Goal: Information Seeking & Learning: Learn about a topic

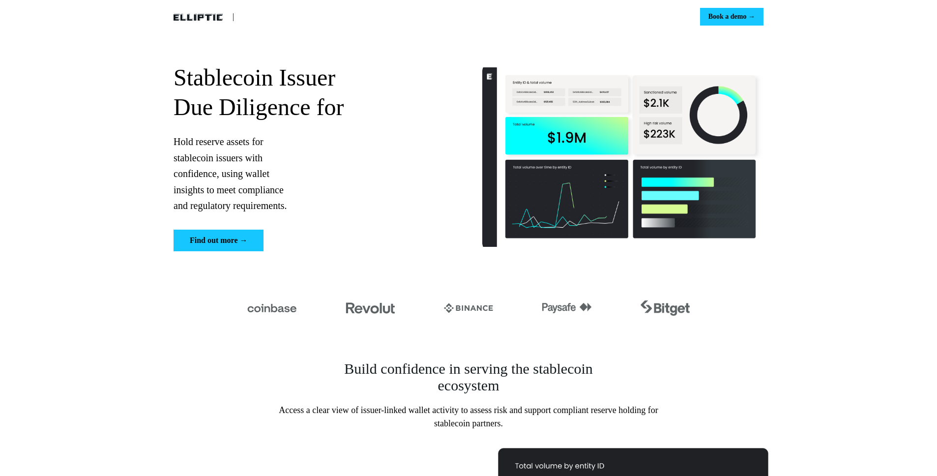
click at [209, 26] on div "| Book a demo →" at bounding box center [468, 16] width 649 height 33
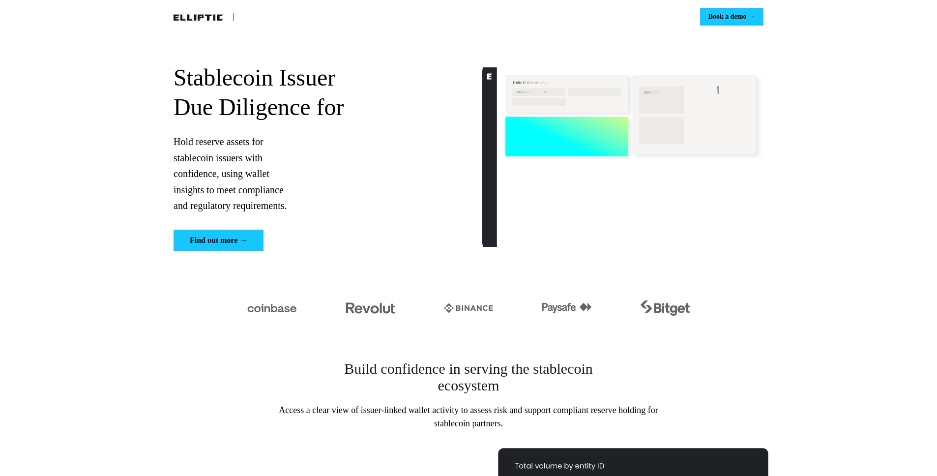
click at [238, 21] on div "|" at bounding box center [319, 17] width 291 height 12
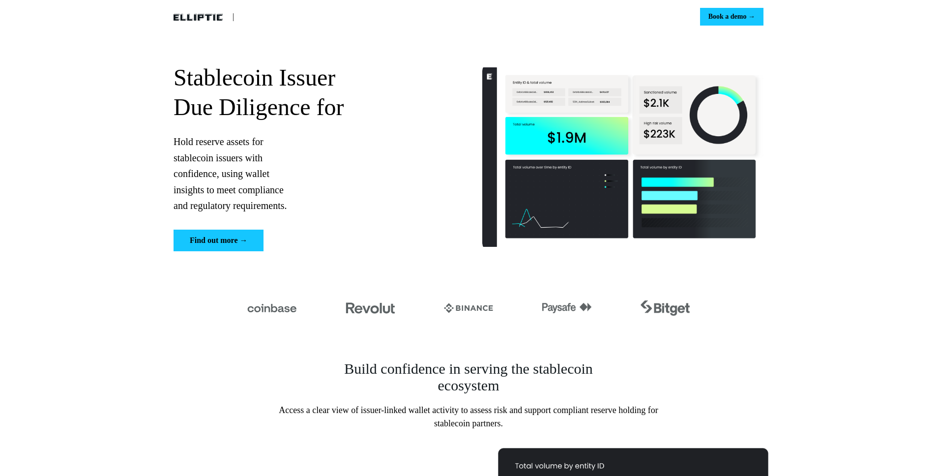
click at [239, 19] on div "|" at bounding box center [319, 17] width 291 height 12
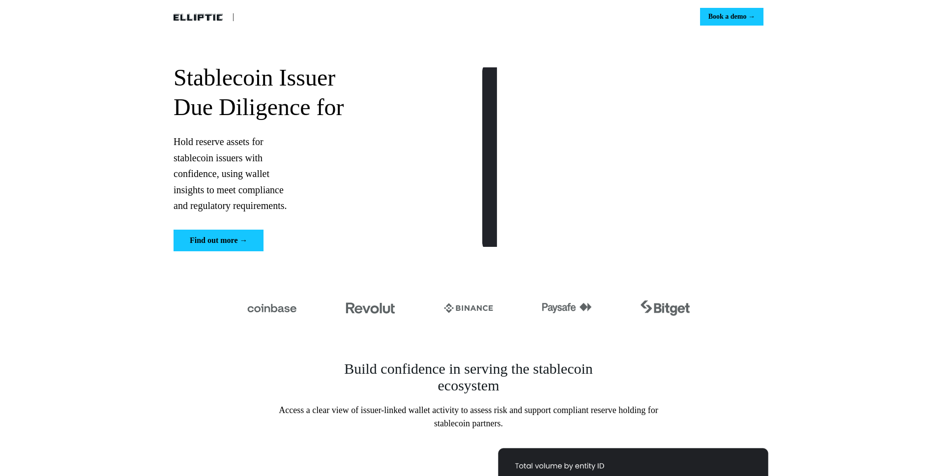
click at [353, 85] on h1 "Stablecoin Issuer Due Diligence for" at bounding box center [314, 92] width 281 height 59
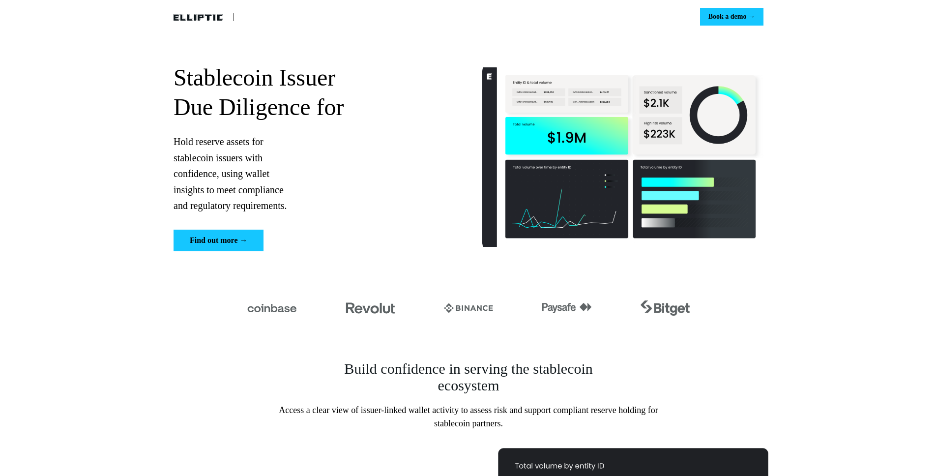
click at [797, 130] on div "Stablecoin Issuer Due Diligence for Hold reserve assets for stablecoin issuers …" at bounding box center [468, 156] width 937 height 247
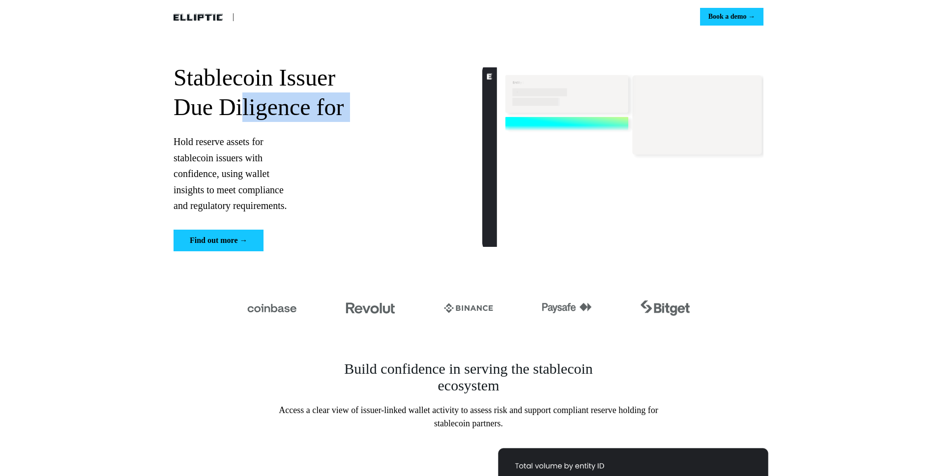
drag, startPoint x: 246, startPoint y: 94, endPoint x: 291, endPoint y: 145, distance: 67.6
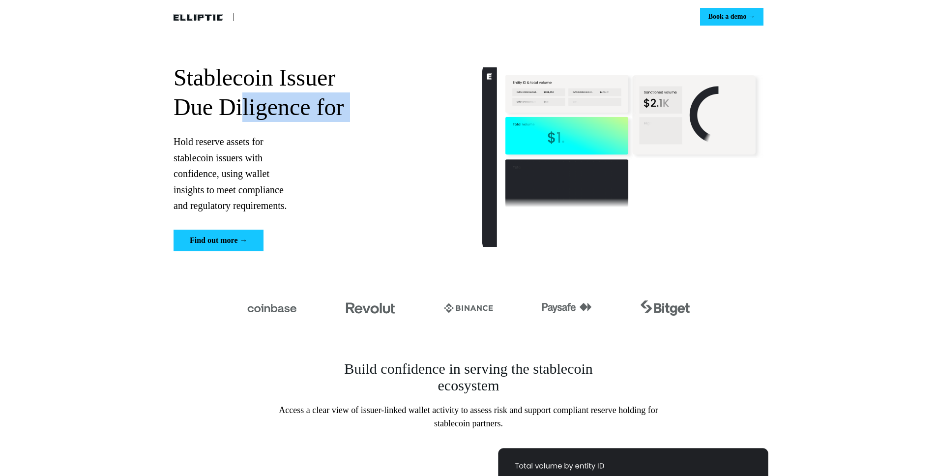
click at [290, 142] on div "Stablecoin Issuer Due Diligence for Hold reserve assets for stablecoin issuers …" at bounding box center [314, 157] width 281 height 188
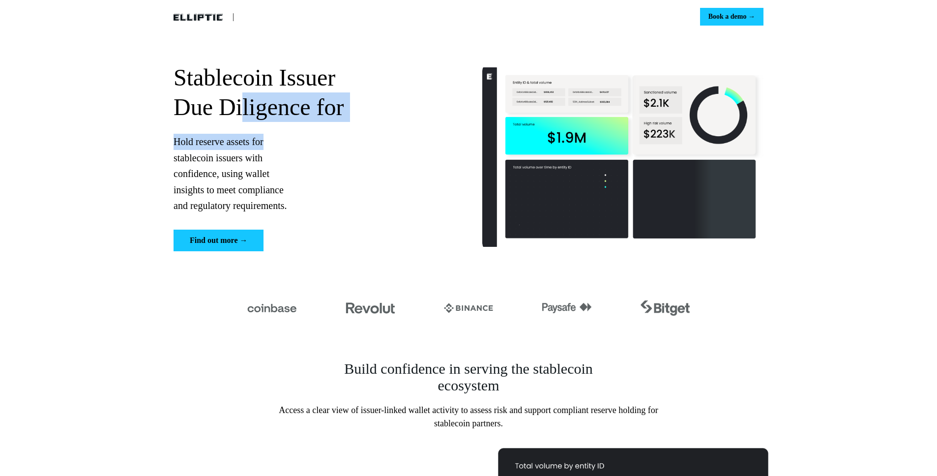
drag, startPoint x: 291, startPoint y: 145, endPoint x: 416, endPoint y: 79, distance: 140.6
click at [292, 145] on p "Hold reserve assets for stablecoin issuers with confidence, using wallet insigh…" at bounding box center [314, 174] width 281 height 80
